Goal: Task Accomplishment & Management: Manage account settings

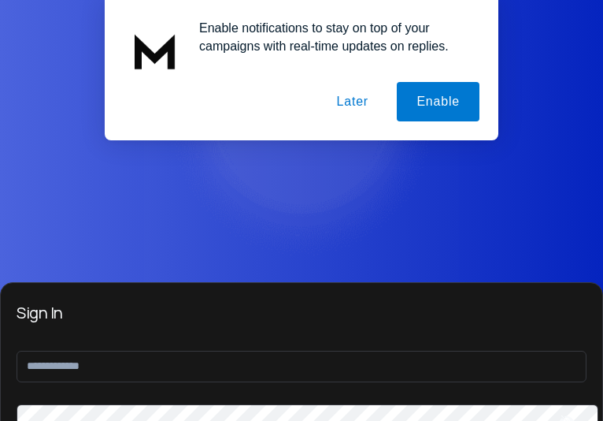
click at [359, 106] on button "Later" at bounding box center [352, 101] width 71 height 39
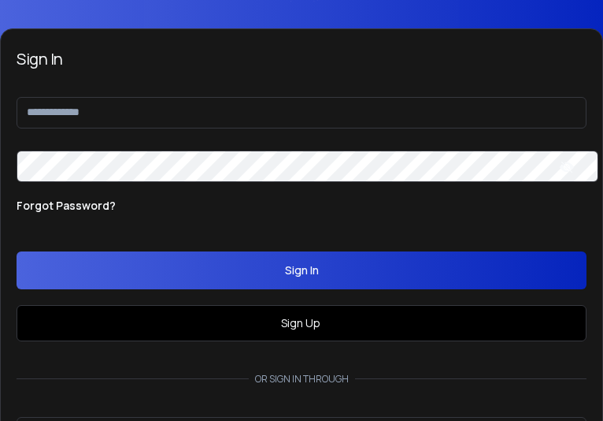
scroll to position [256, 0]
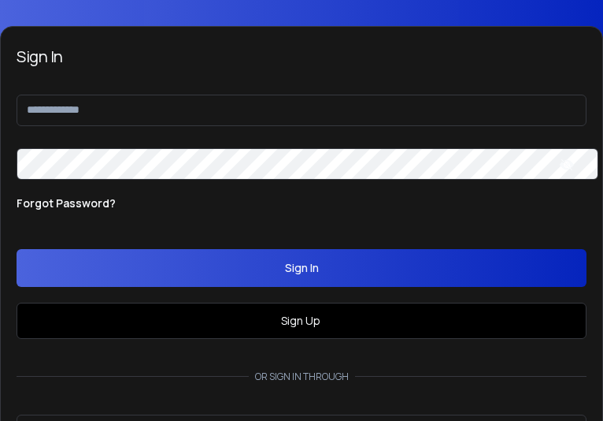
click at [296, 118] on input "email" at bounding box center [302, 111] width 570 height 32
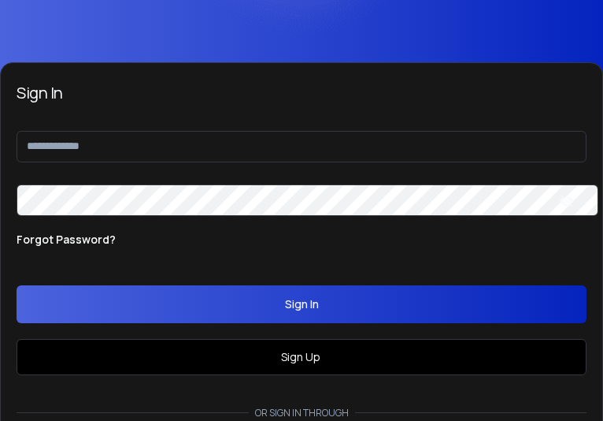
scroll to position [236, 0]
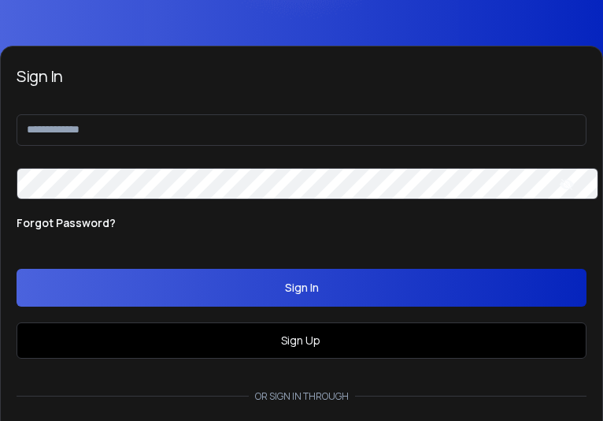
click at [254, 138] on input "email" at bounding box center [302, 130] width 570 height 32
type input "**********"
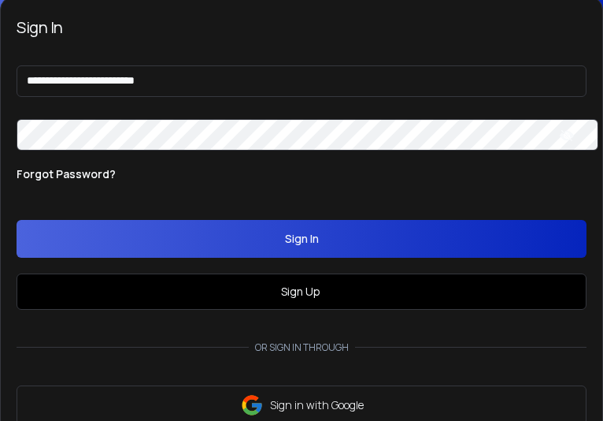
scroll to position [335, 0]
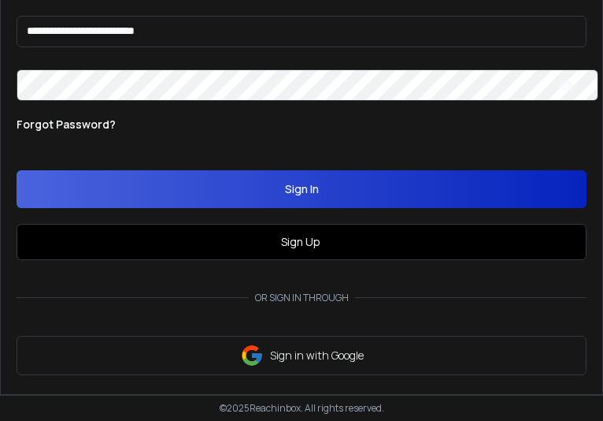
click at [299, 200] on button "Sign In" at bounding box center [302, 189] width 570 height 38
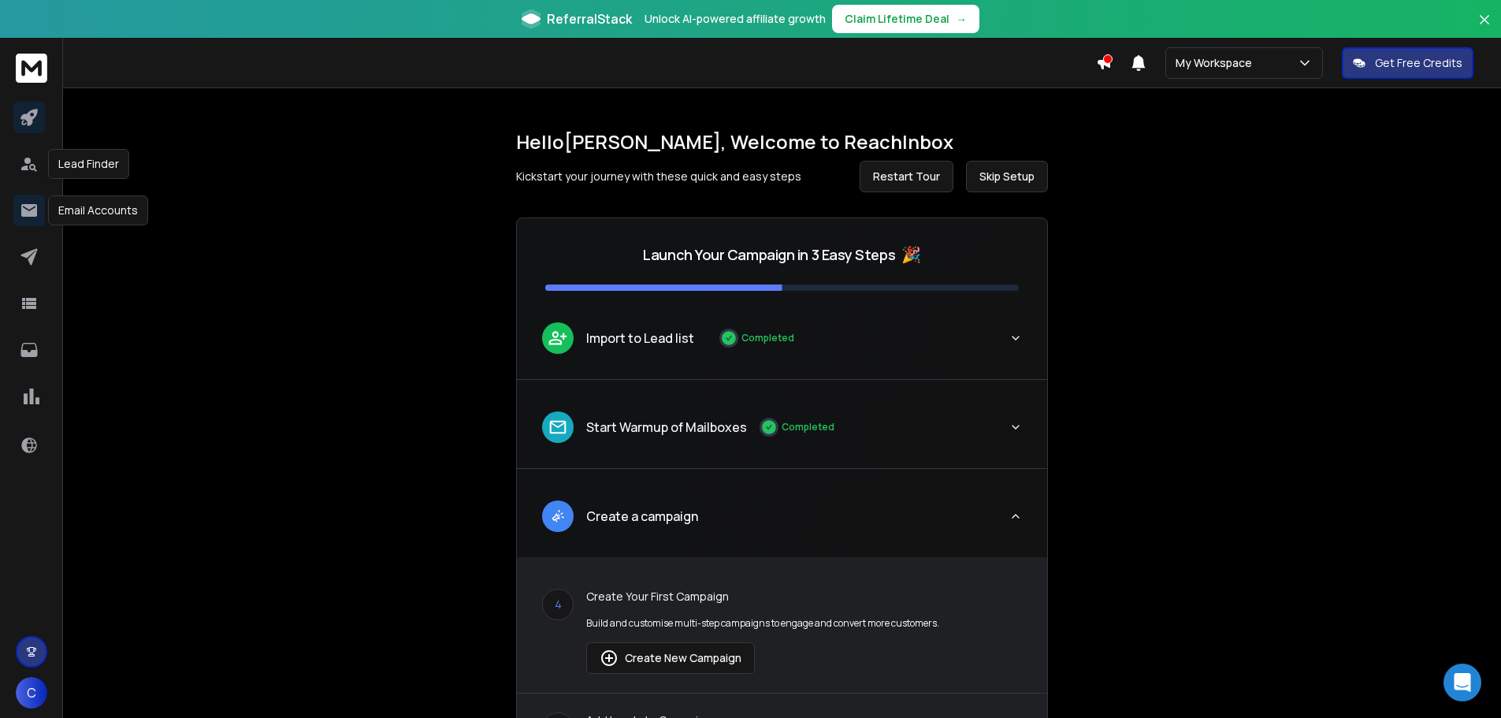
click at [34, 214] on icon at bounding box center [29, 210] width 16 height 13
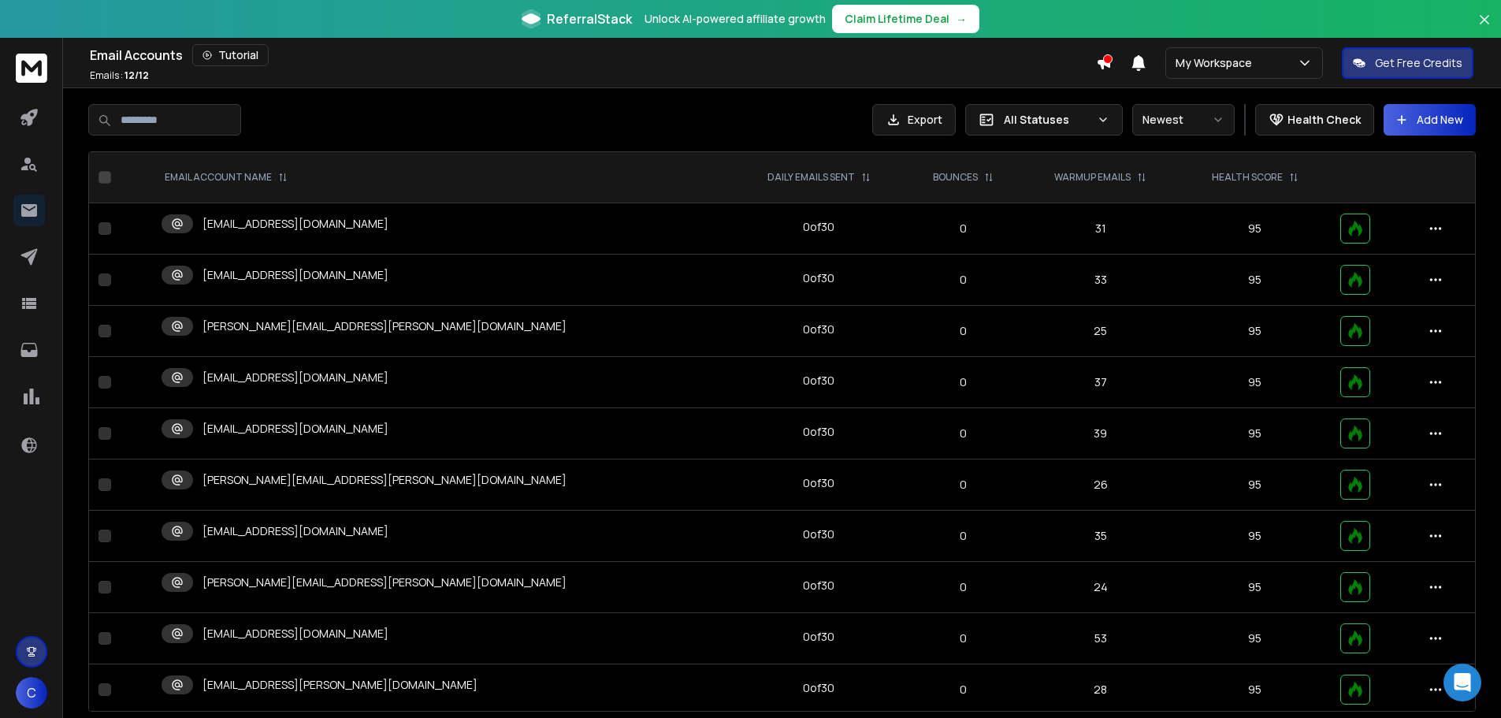
click at [1340, 224] on div at bounding box center [1355, 229] width 30 height 30
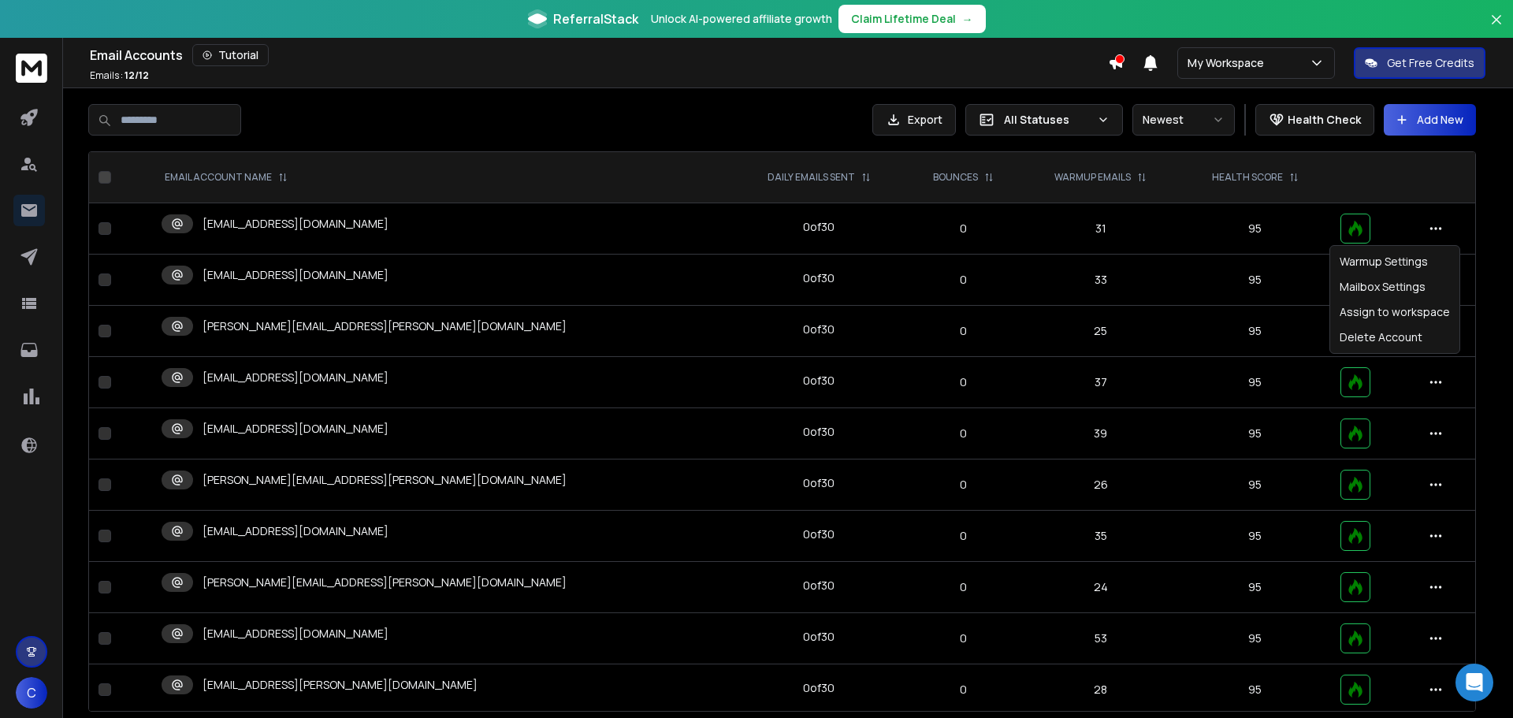
click at [1423, 230] on button at bounding box center [1435, 228] width 60 height 27
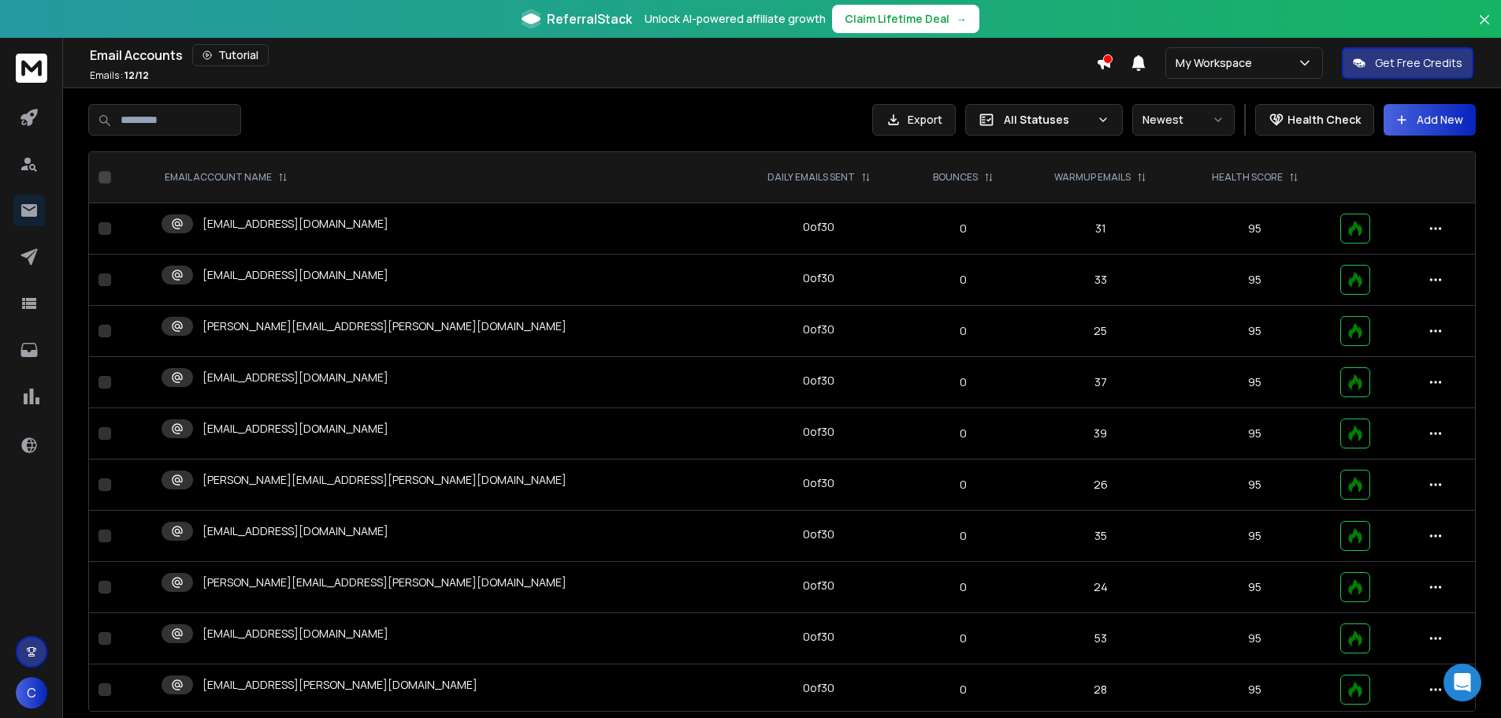
click at [1066, 238] on td "31" at bounding box center [1100, 228] width 158 height 51
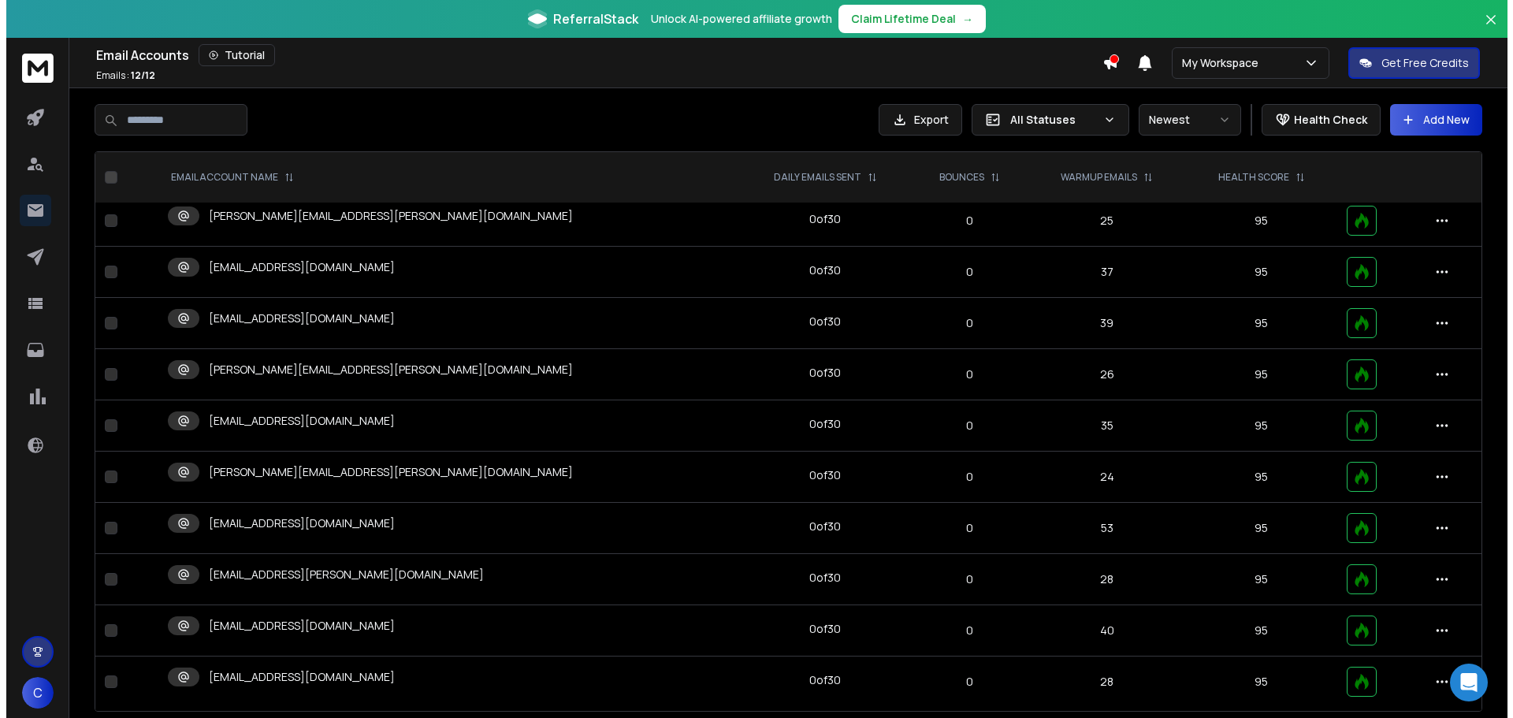
scroll to position [119, 0]
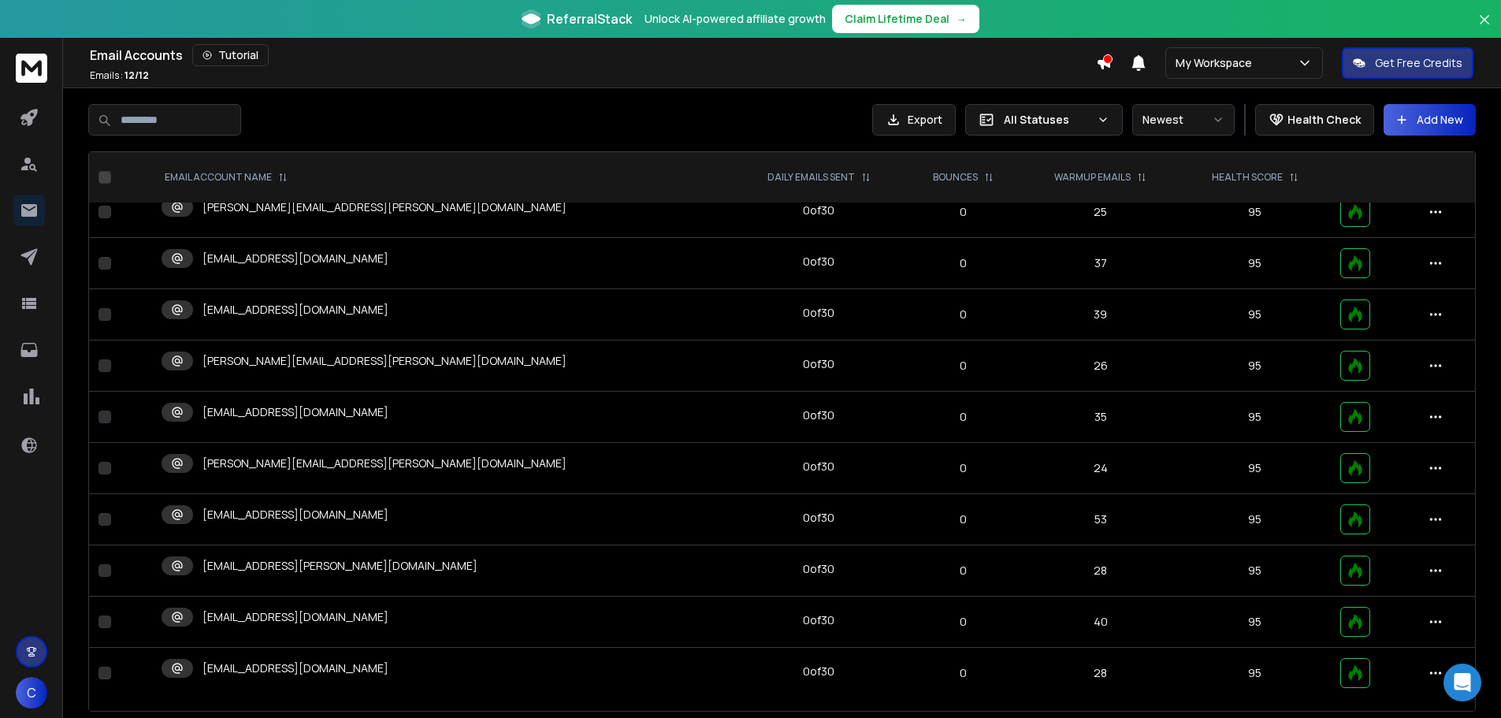
click at [1029, 617] on td "40" at bounding box center [1100, 621] width 158 height 51
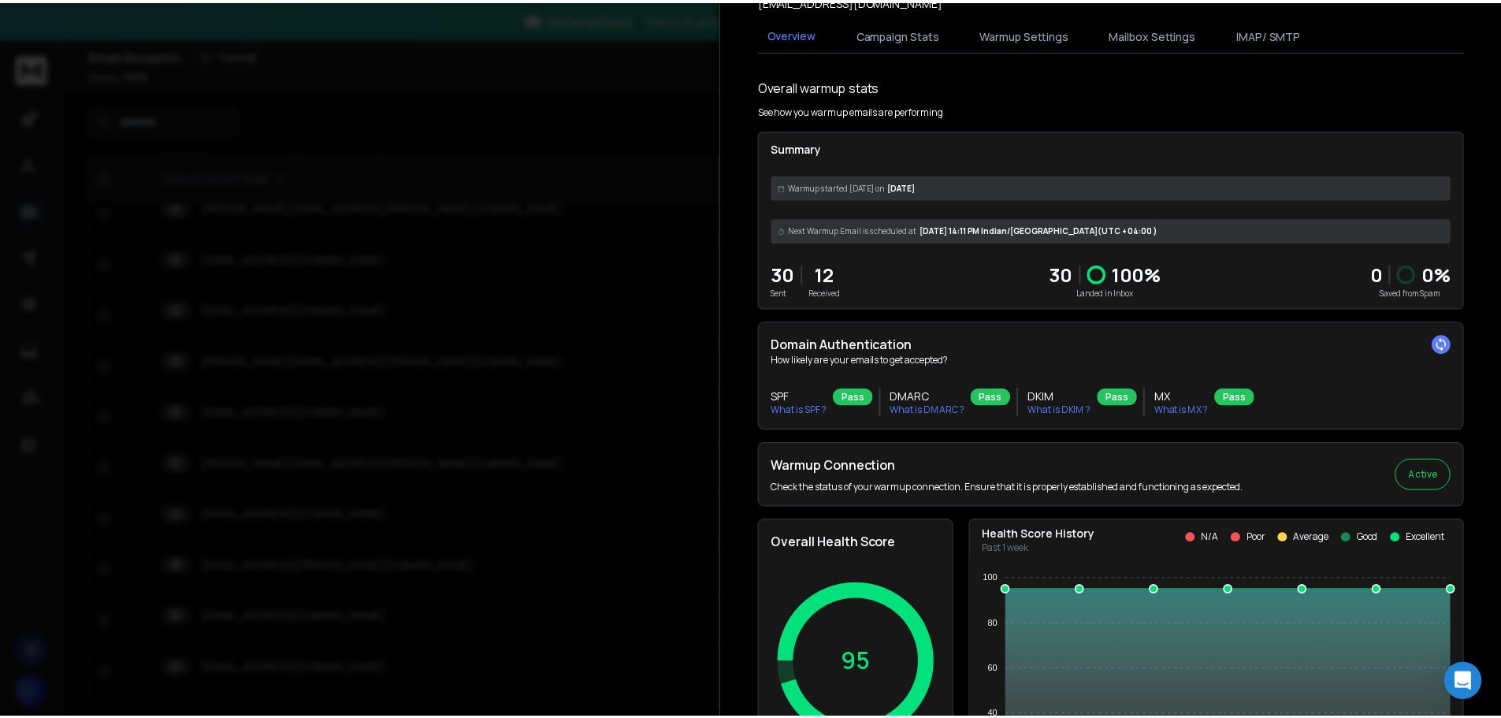
scroll to position [0, 0]
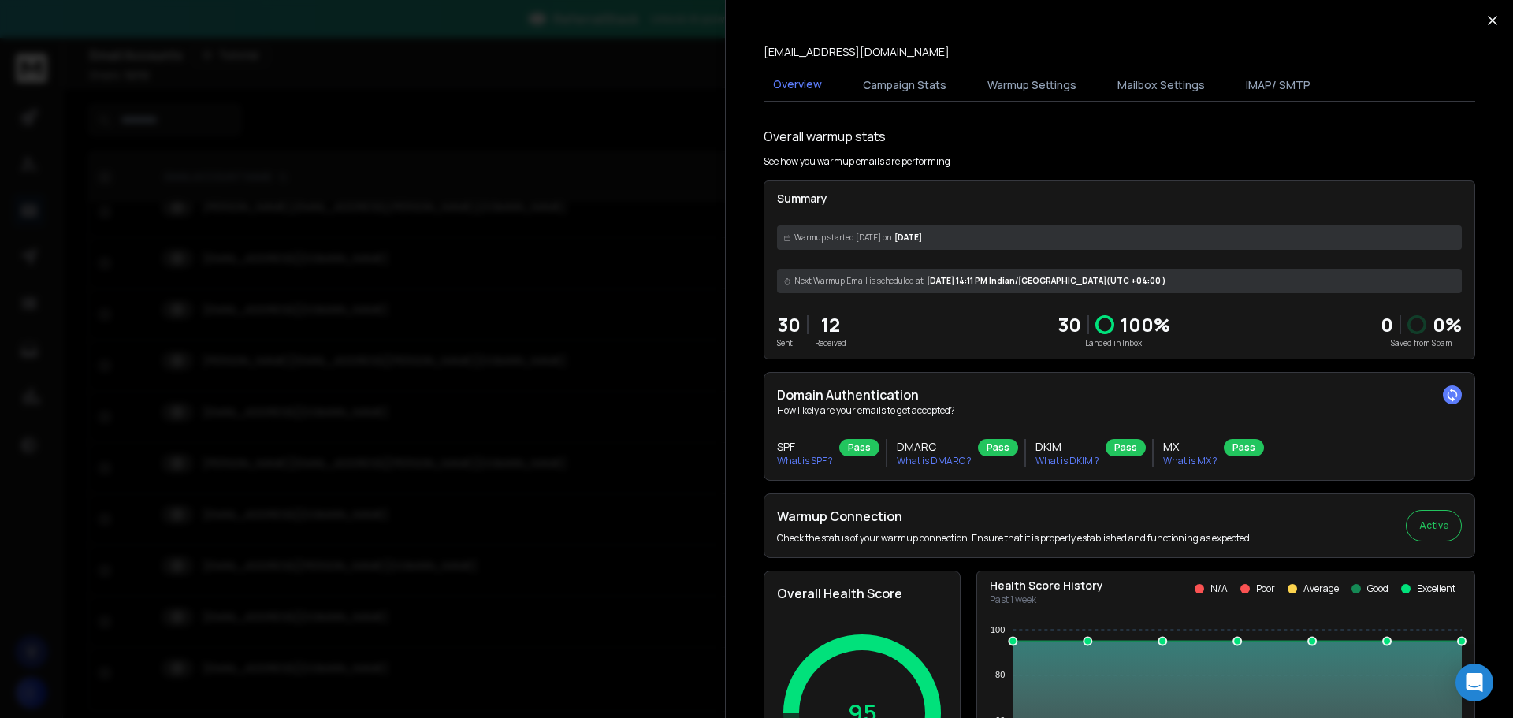
click at [1486, 20] on icon "button" at bounding box center [1492, 21] width 16 height 16
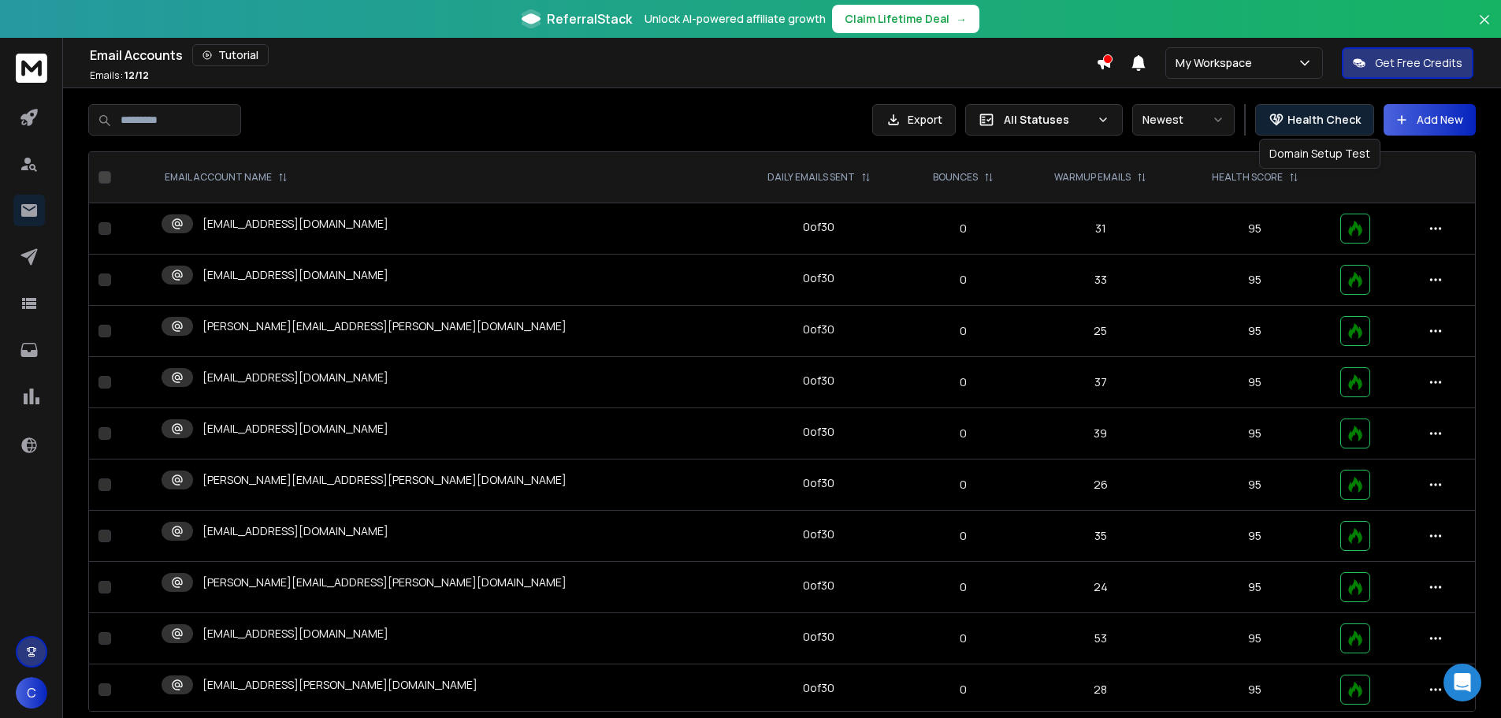
click at [1302, 121] on p "Health Check" at bounding box center [1323, 120] width 73 height 16
click at [1214, 124] on button "Newest" at bounding box center [1183, 120] width 102 height 32
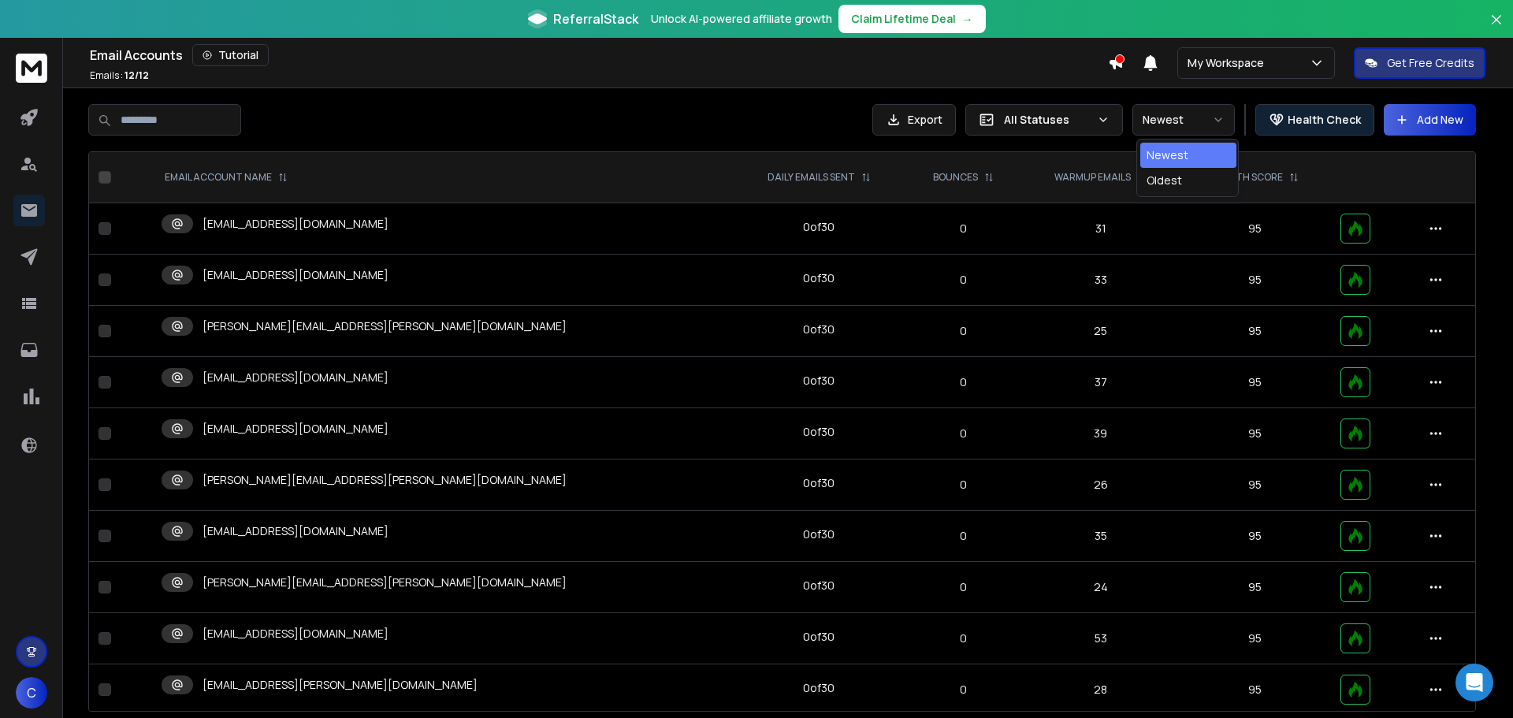
click at [1214, 121] on button "Newest" at bounding box center [1183, 120] width 102 height 32
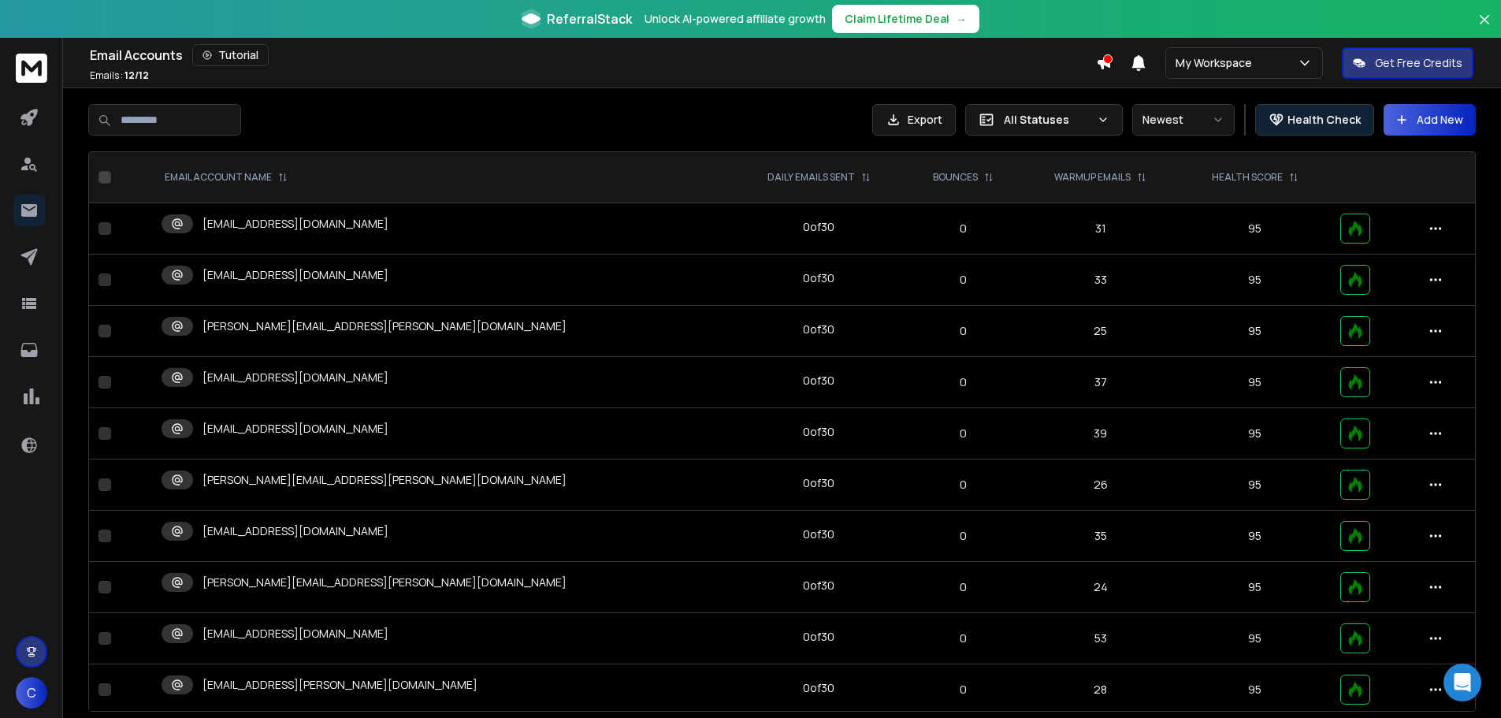
click at [1107, 123] on icon at bounding box center [1103, 119] width 13 height 13
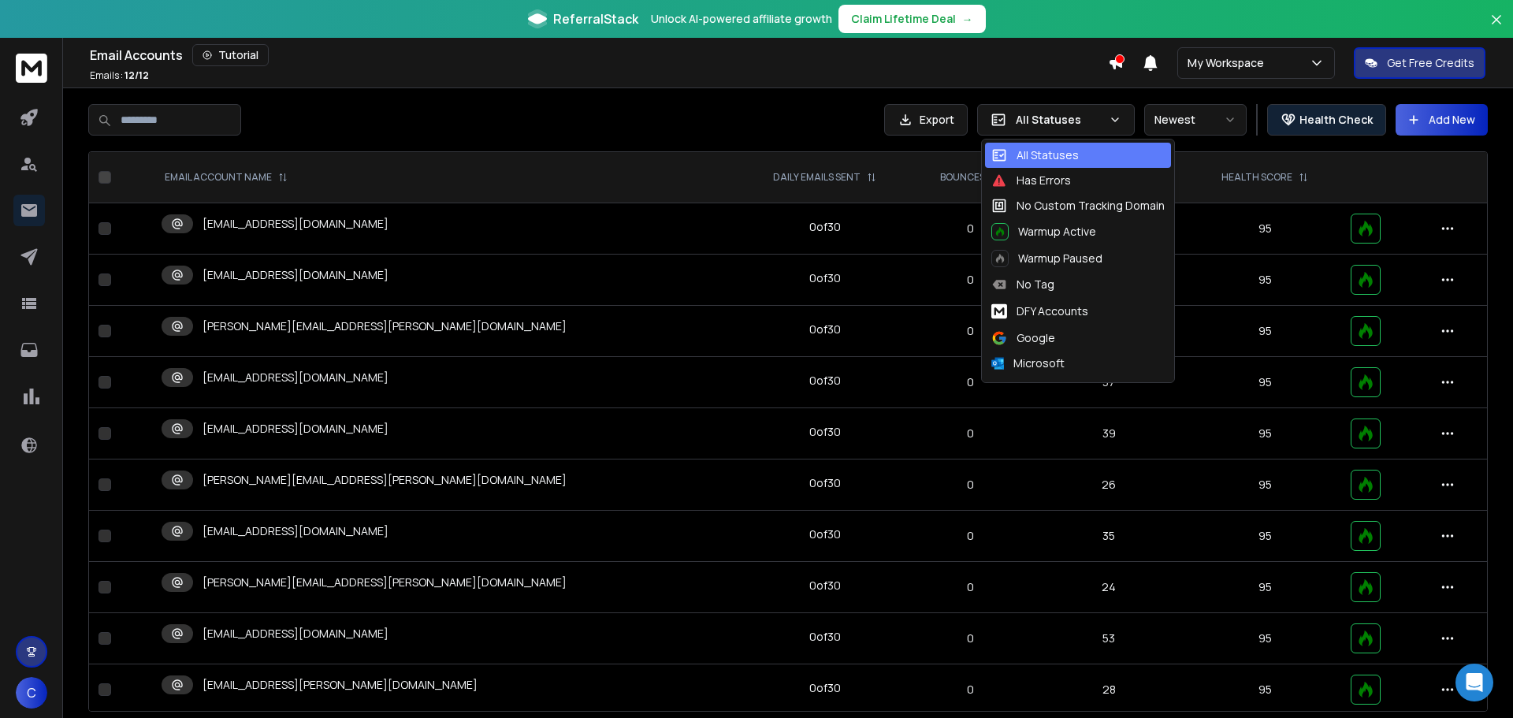
click at [1107, 123] on div "All Statuses" at bounding box center [1056, 120] width 158 height 32
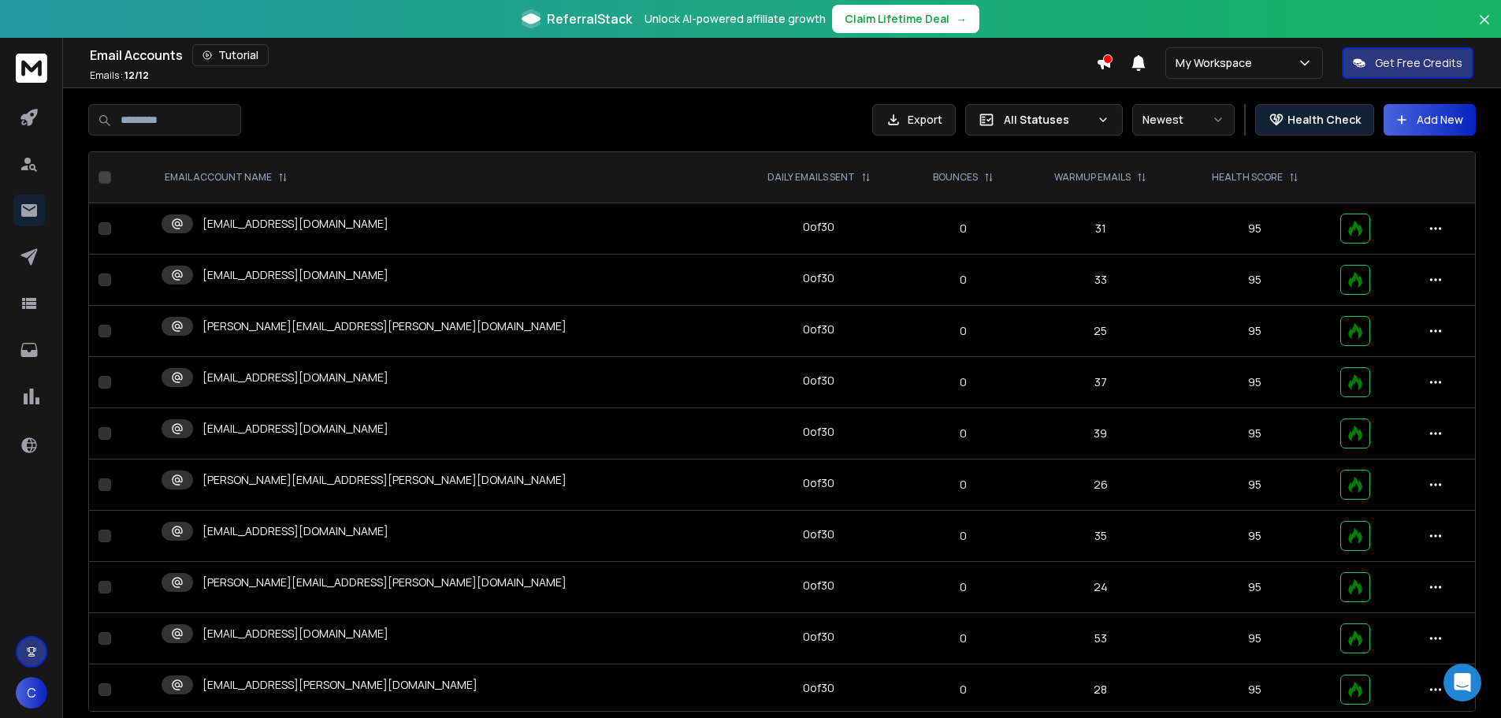
click at [1485, 14] on icon "Close banner" at bounding box center [1484, 20] width 14 height 14
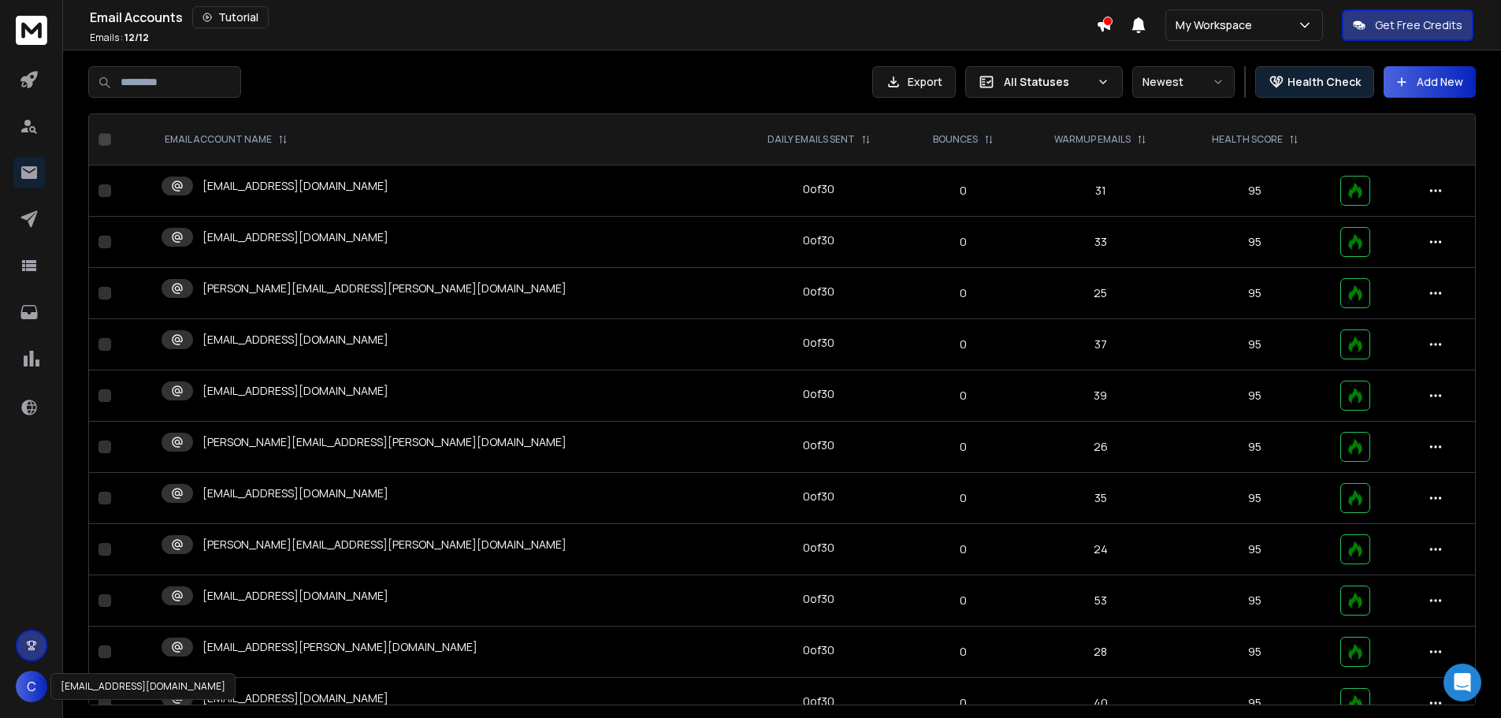
click at [25, 695] on span "C" at bounding box center [32, 686] width 32 height 32
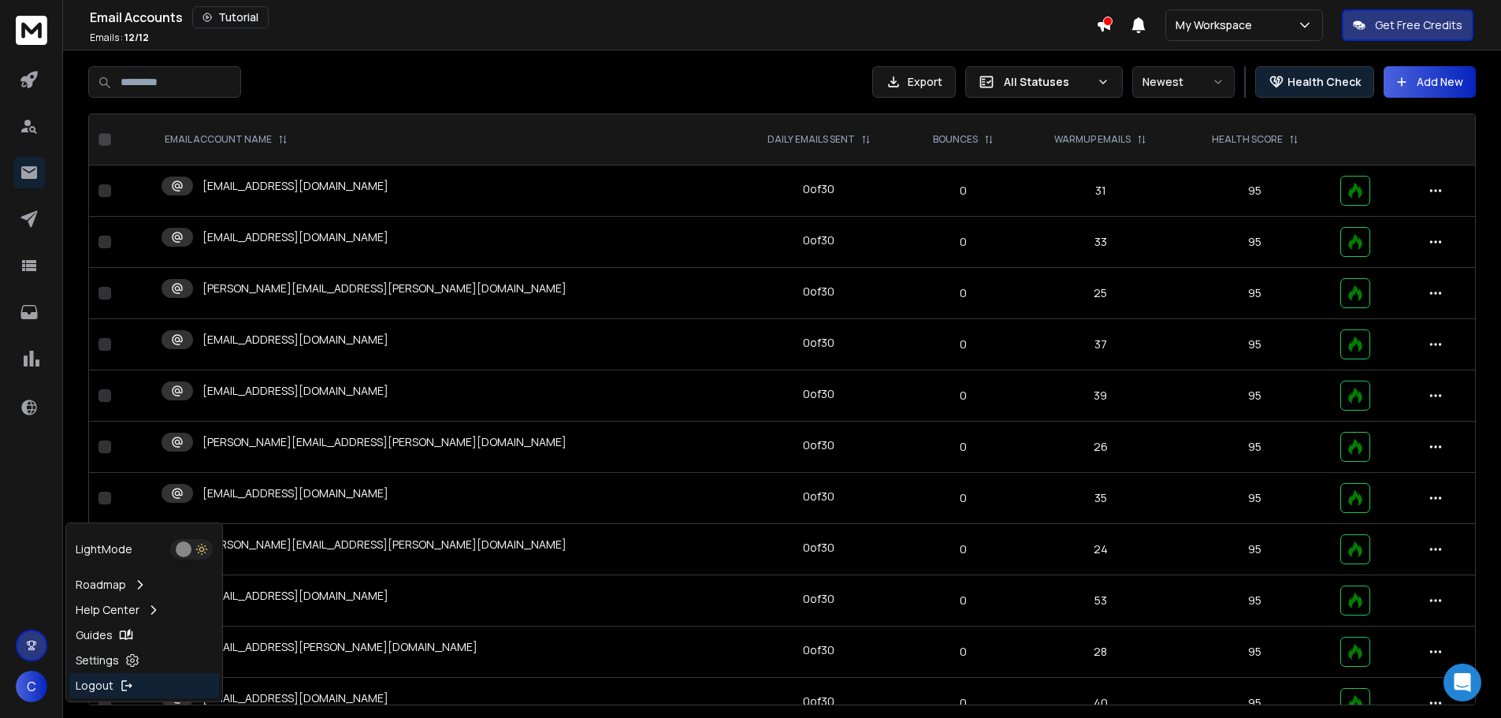
click at [98, 688] on p "Logout" at bounding box center [95, 686] width 38 height 16
